Goal: Information Seeking & Learning: Check status

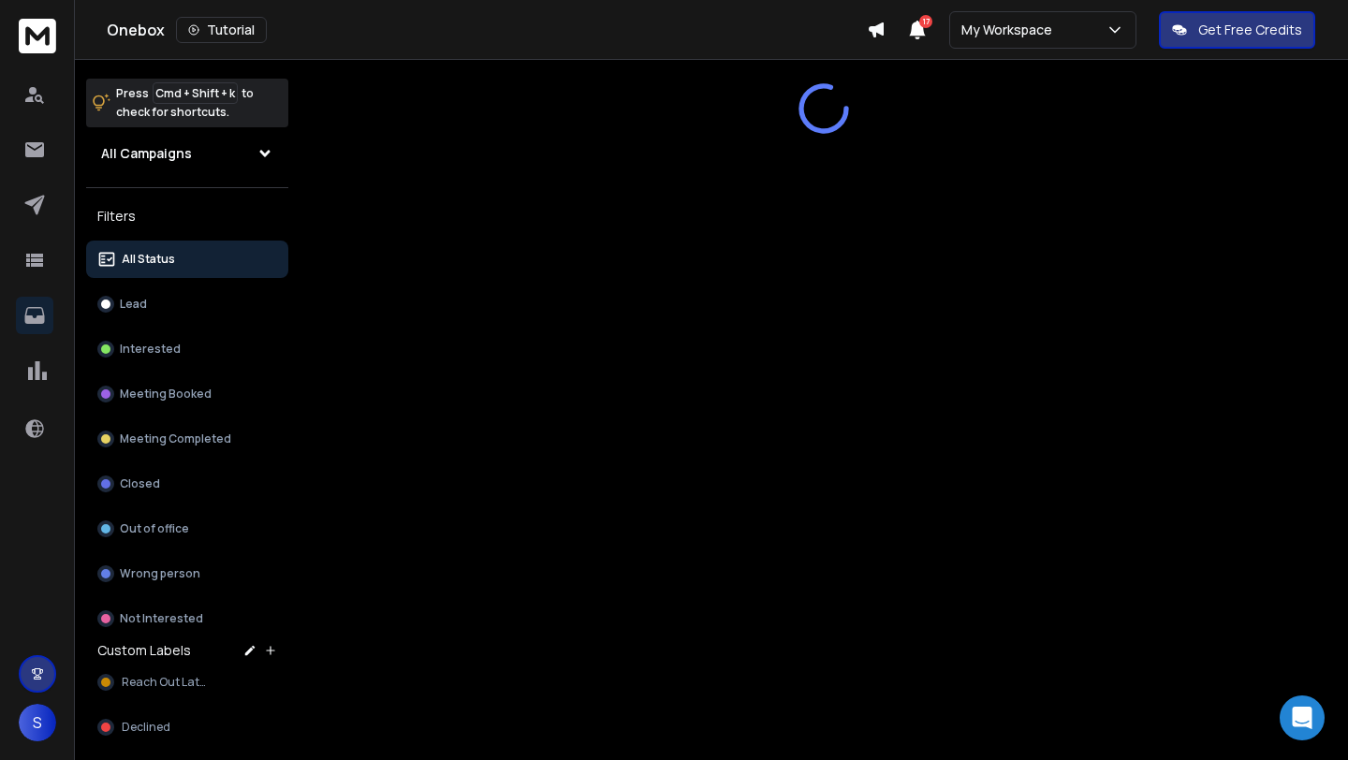
click at [928, 39] on div "17 My Workspace Get Free Credits" at bounding box center [1091, 29] width 448 height 37
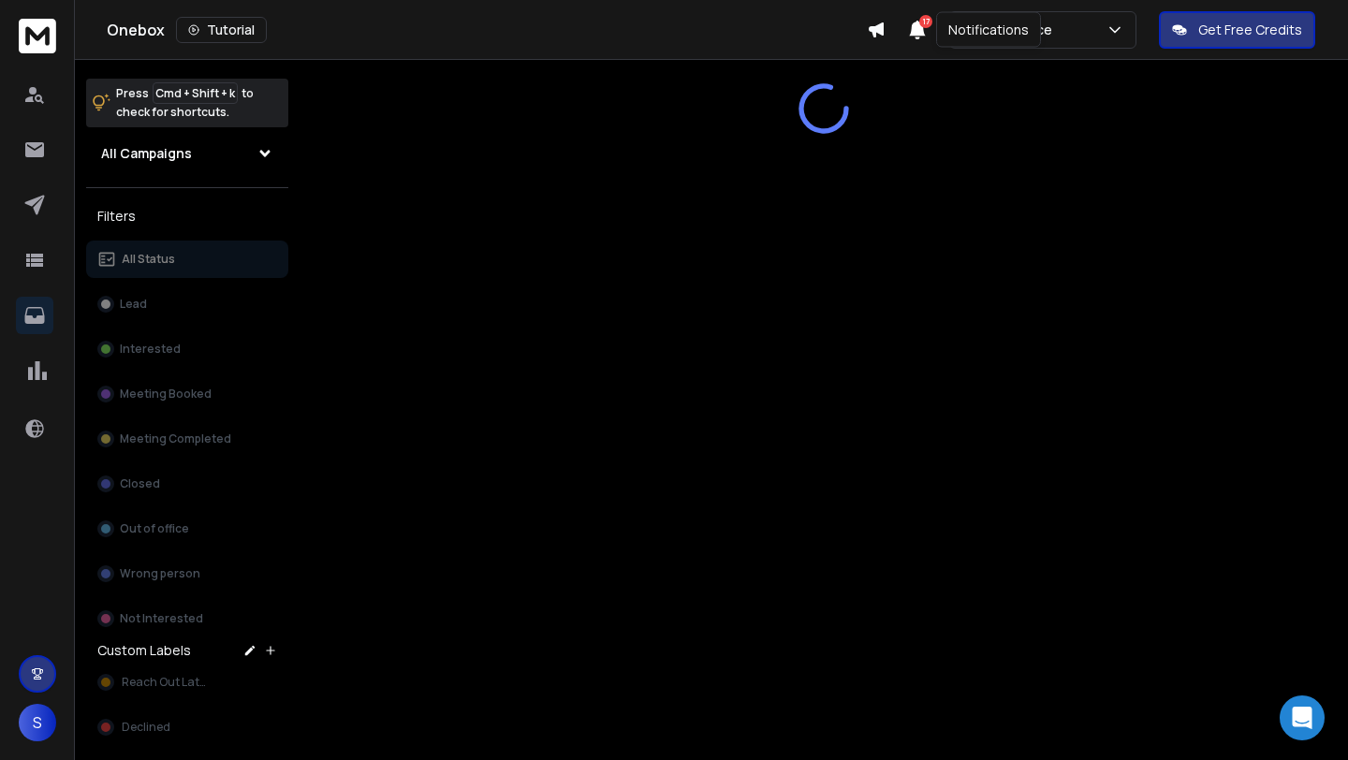
click at [923, 29] on icon at bounding box center [917, 29] width 17 height 19
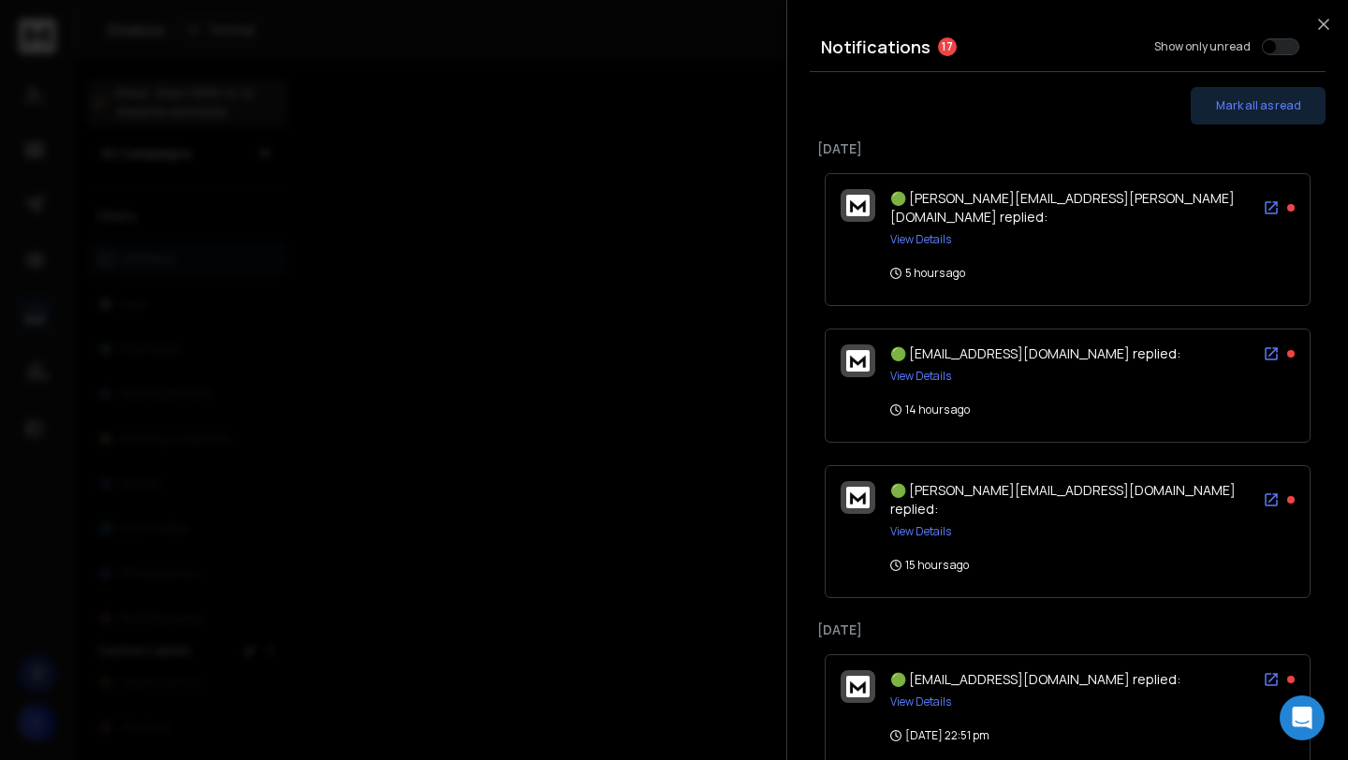
click at [1251, 112] on span "Mark all as read" at bounding box center [1258, 105] width 85 height 15
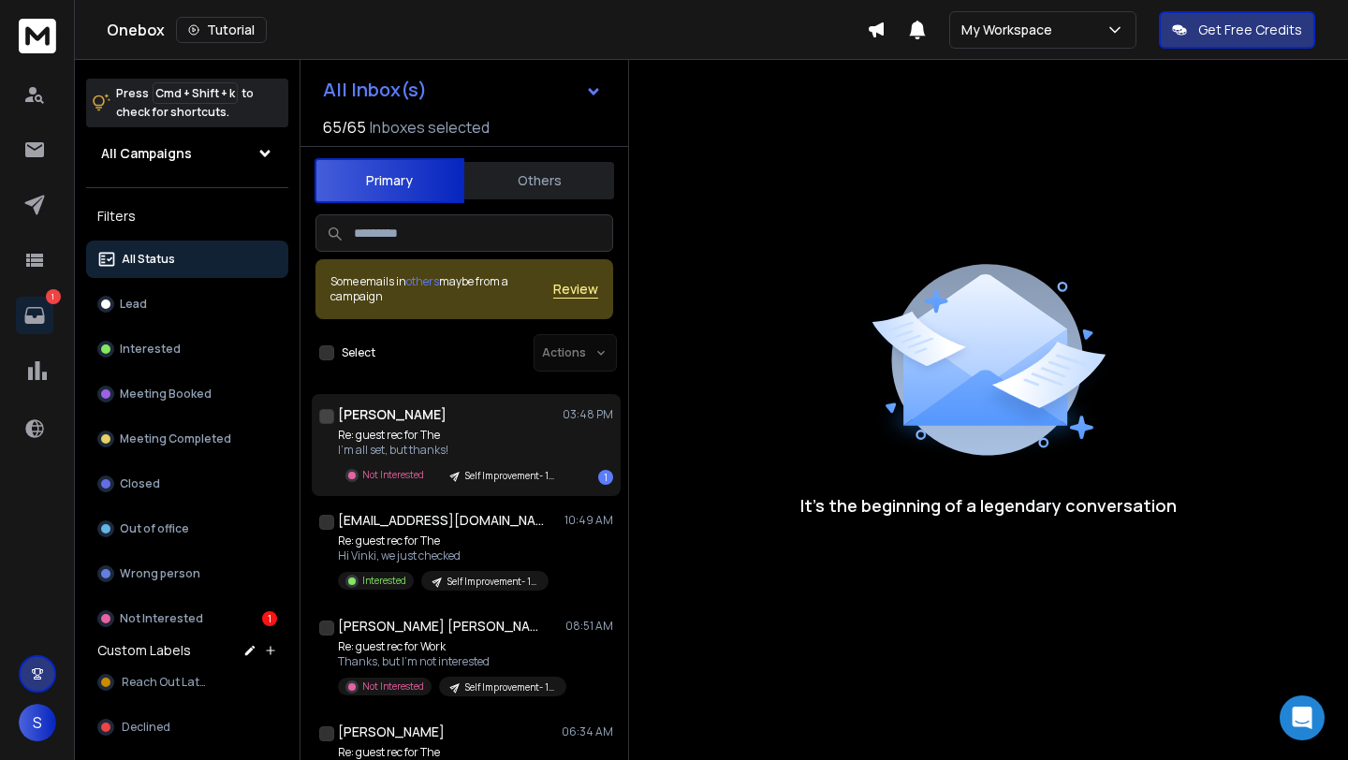
click at [516, 430] on p "Re: guest rec for The" at bounding box center [450, 435] width 225 height 15
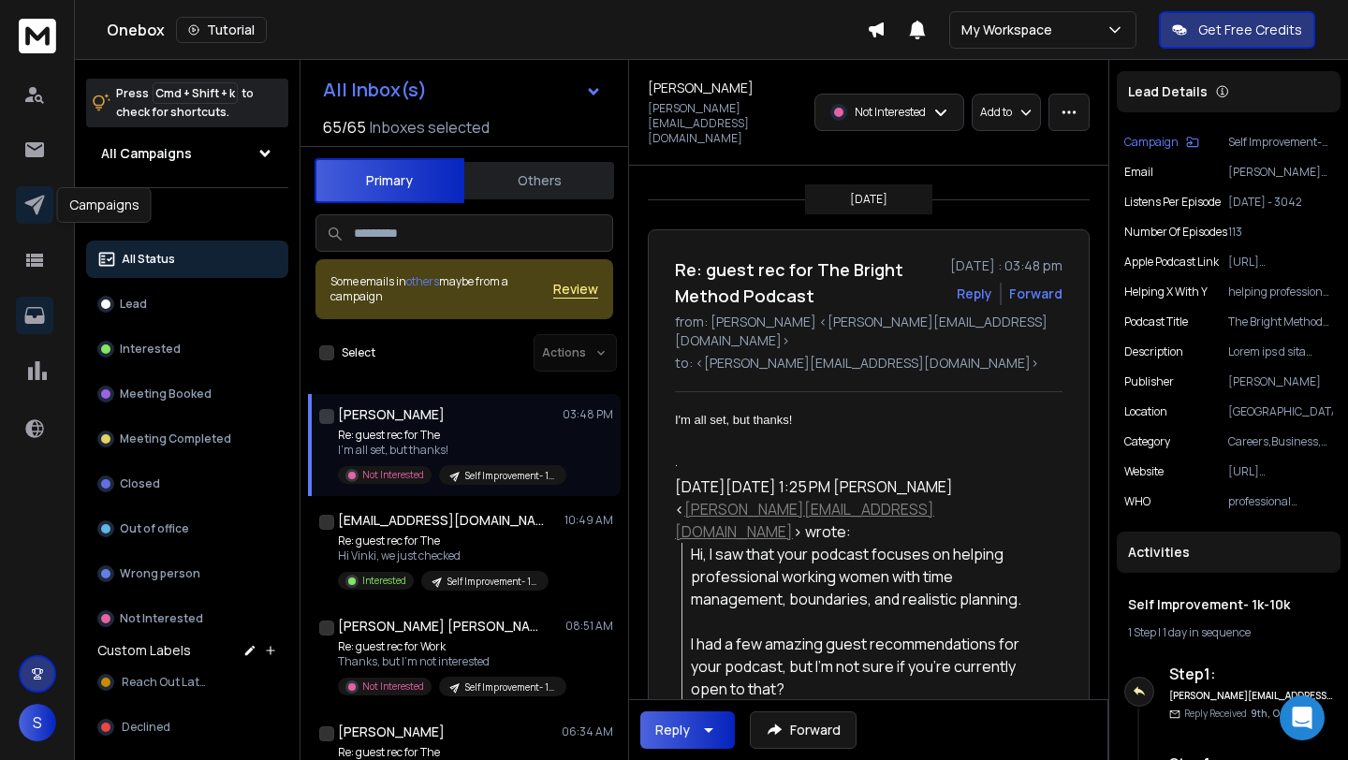
click at [45, 208] on link at bounding box center [34, 204] width 37 height 37
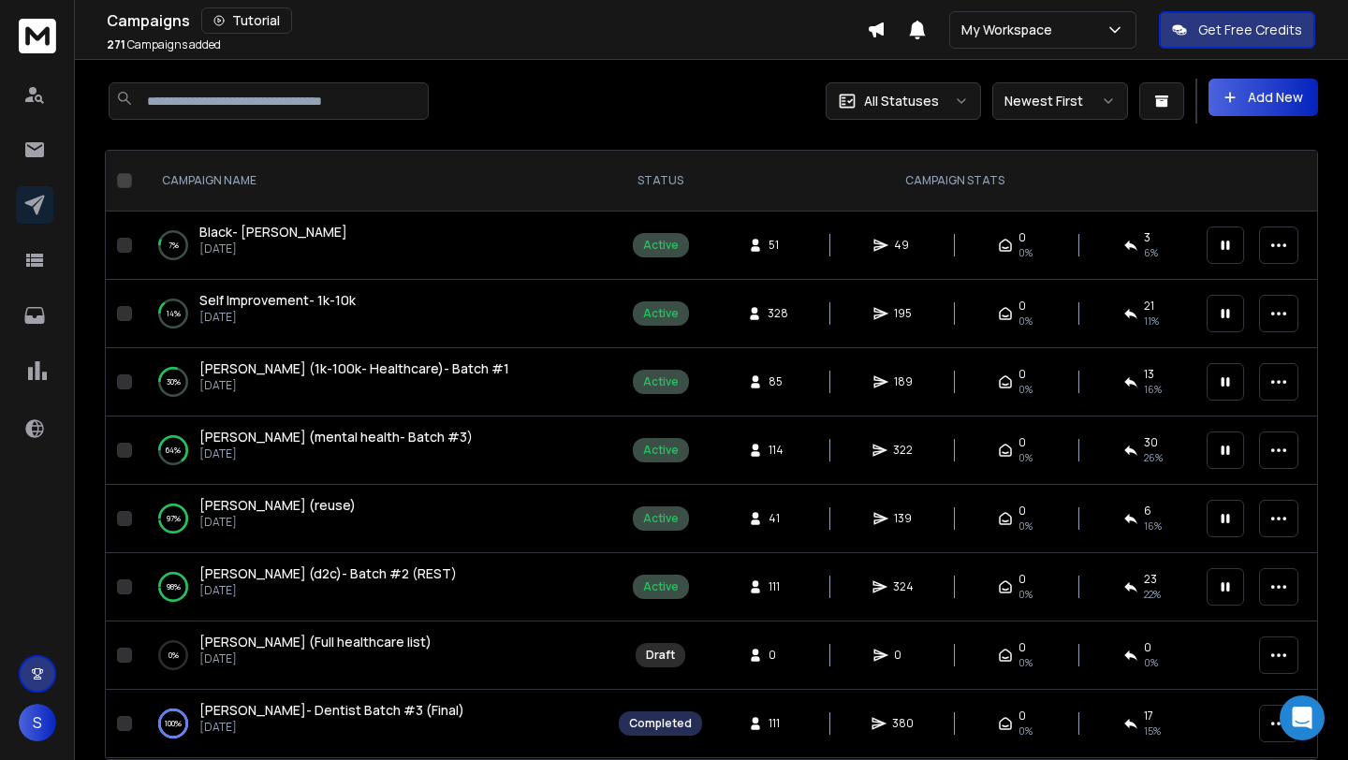
click at [328, 294] on span "Self Improvement- 1k-10k" at bounding box center [277, 300] width 156 height 18
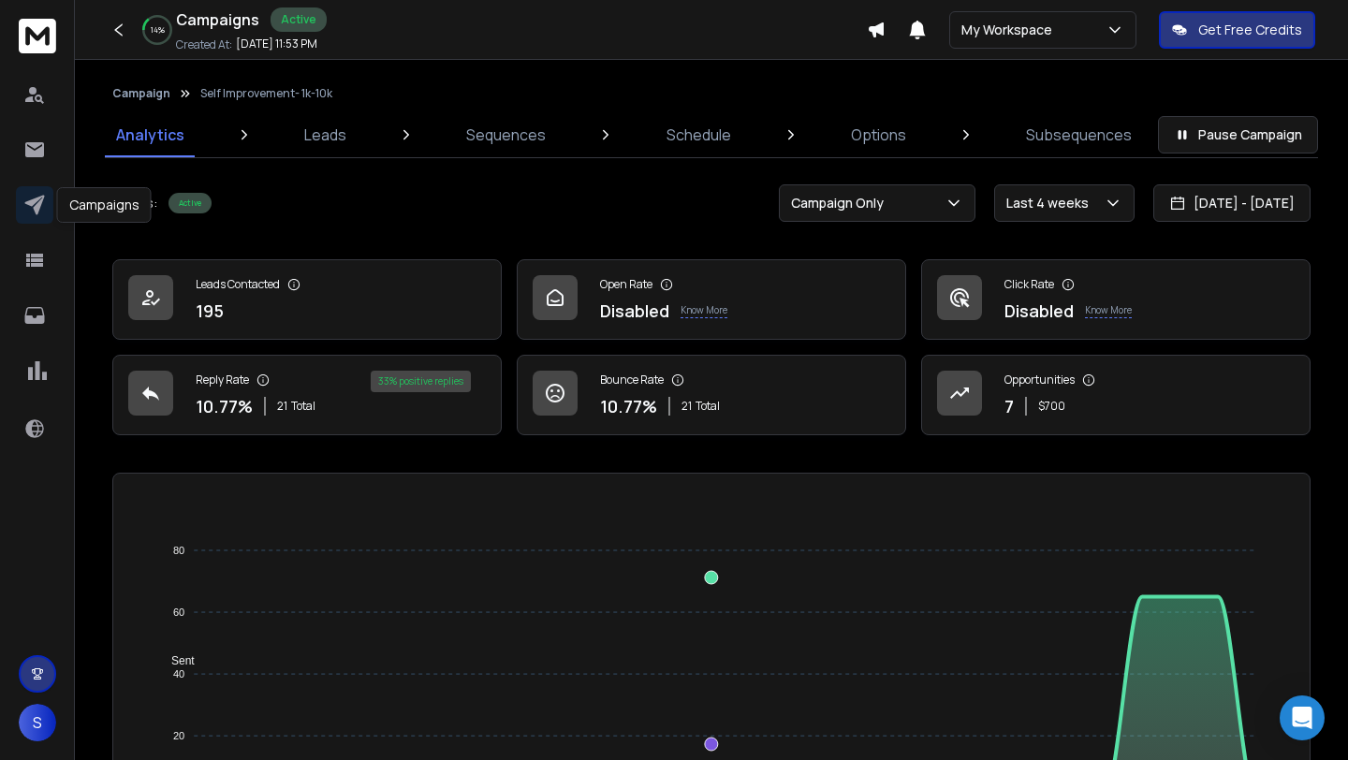
click at [50, 214] on link at bounding box center [34, 204] width 37 height 37
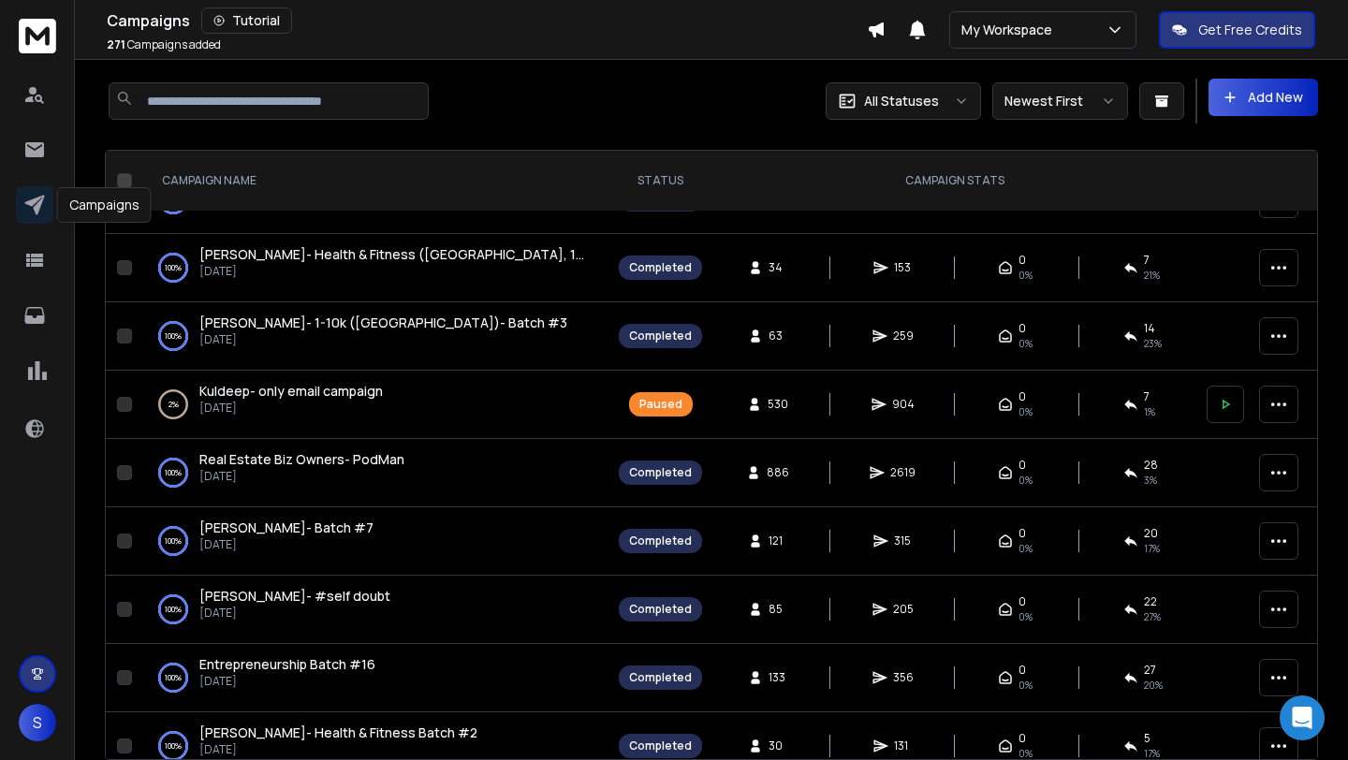
scroll to position [5306, 0]
